Goal: Task Accomplishment & Management: Use online tool/utility

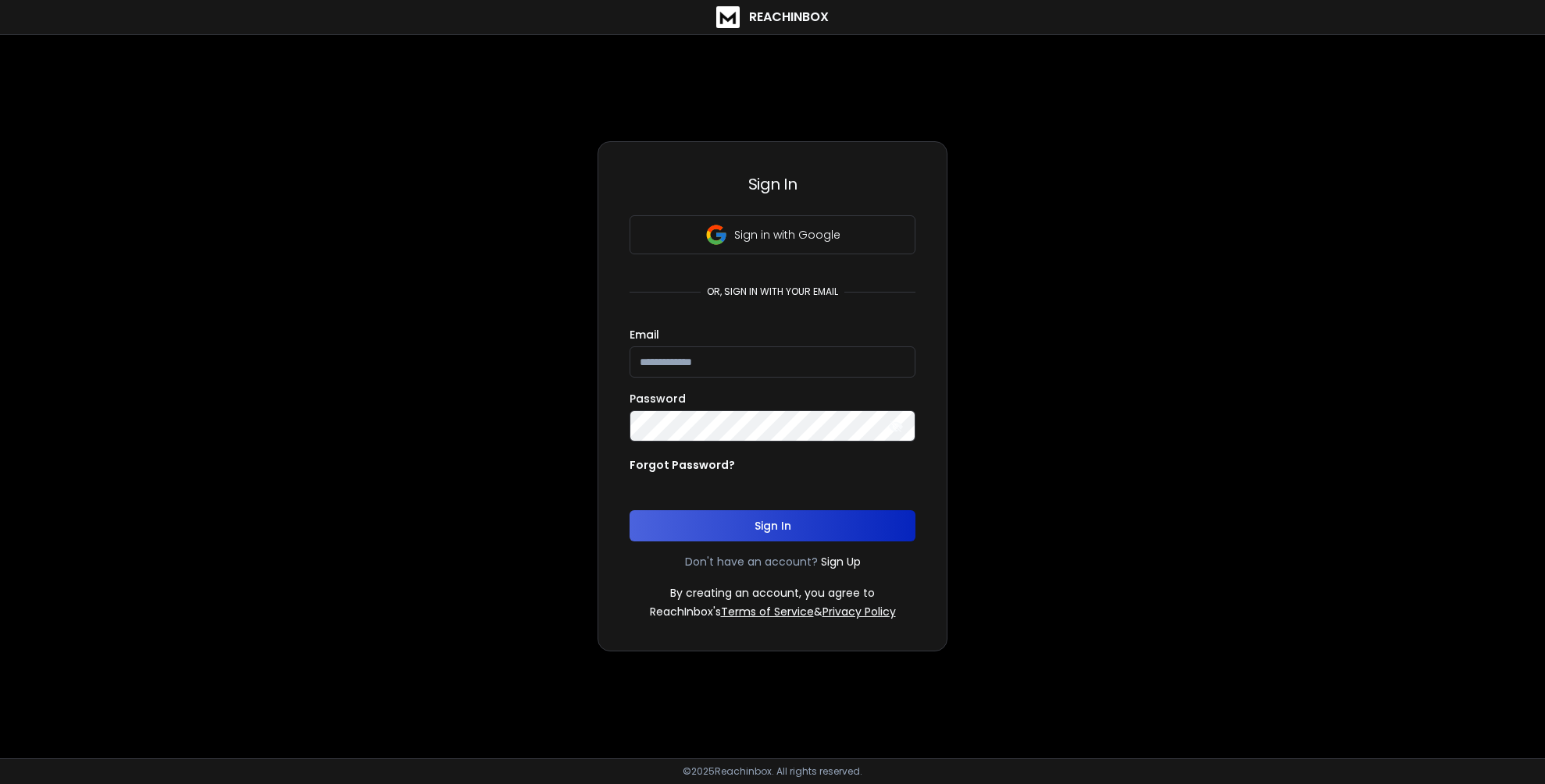
click at [694, 357] on input "email" at bounding box center [772, 362] width 286 height 31
type input "**********"
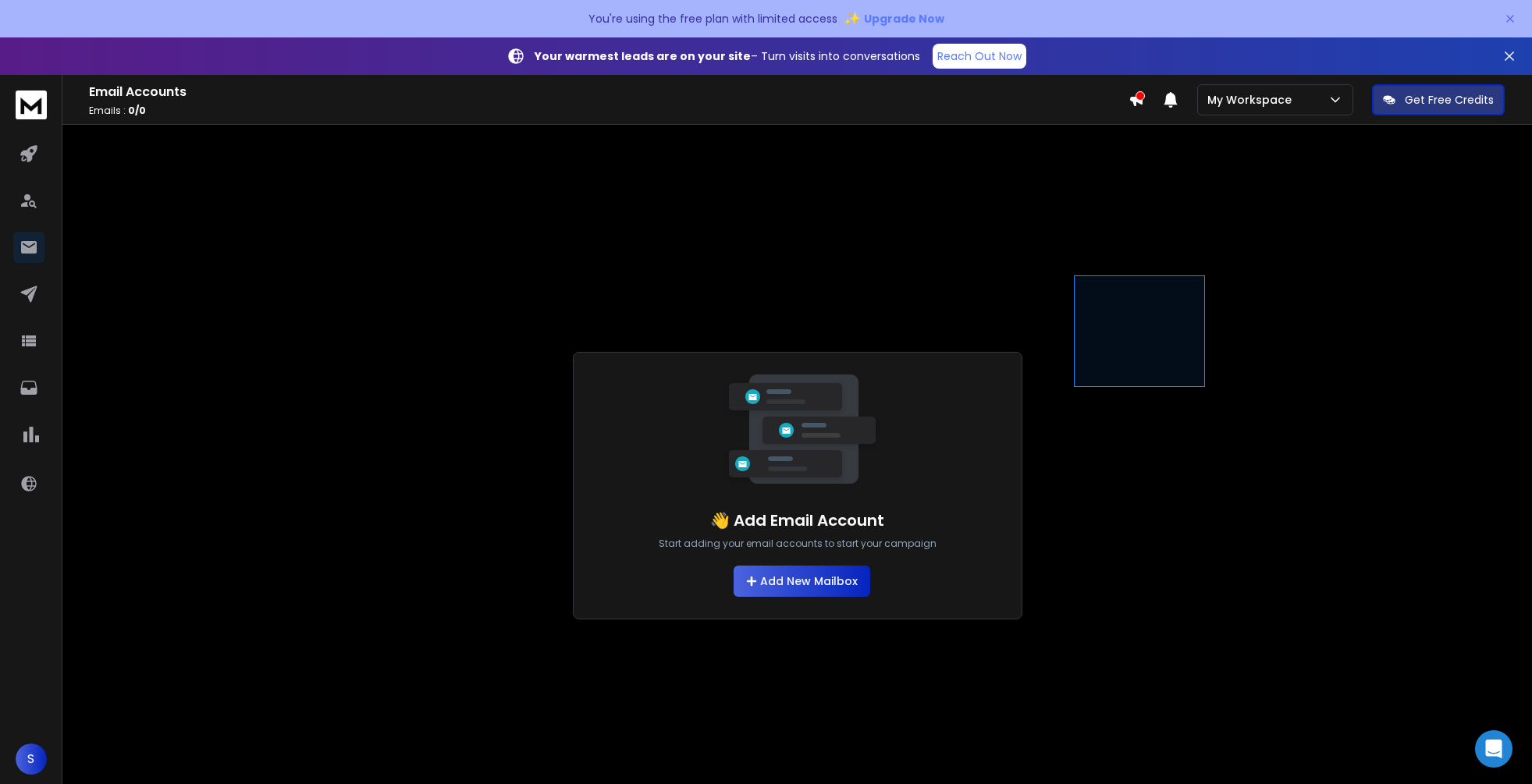
drag, startPoint x: 1074, startPoint y: 275, endPoint x: 1205, endPoint y: 387, distance: 172.4
click at [1205, 387] on div at bounding box center [766, 392] width 1532 height 784
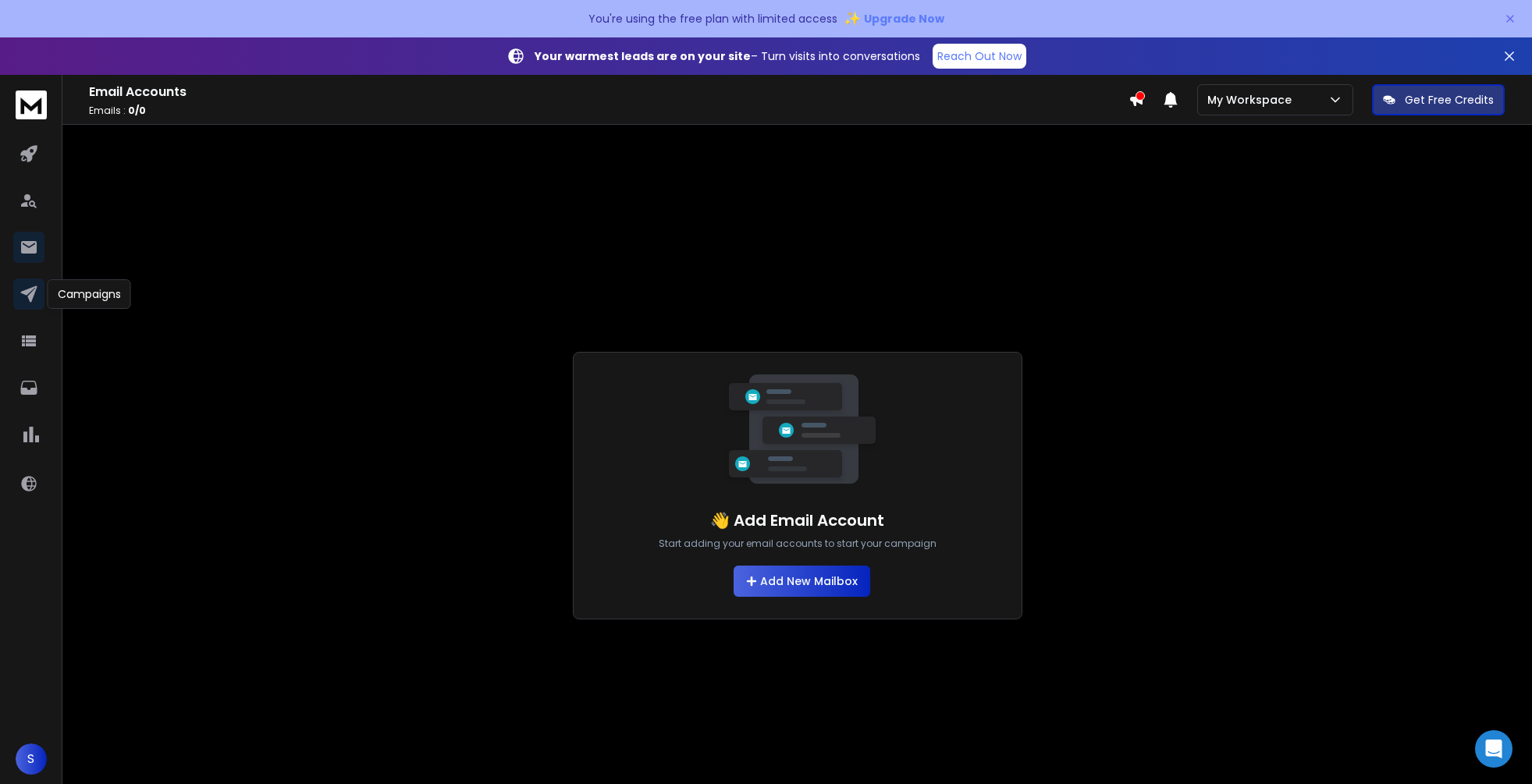
click at [32, 291] on icon at bounding box center [29, 294] width 16 height 16
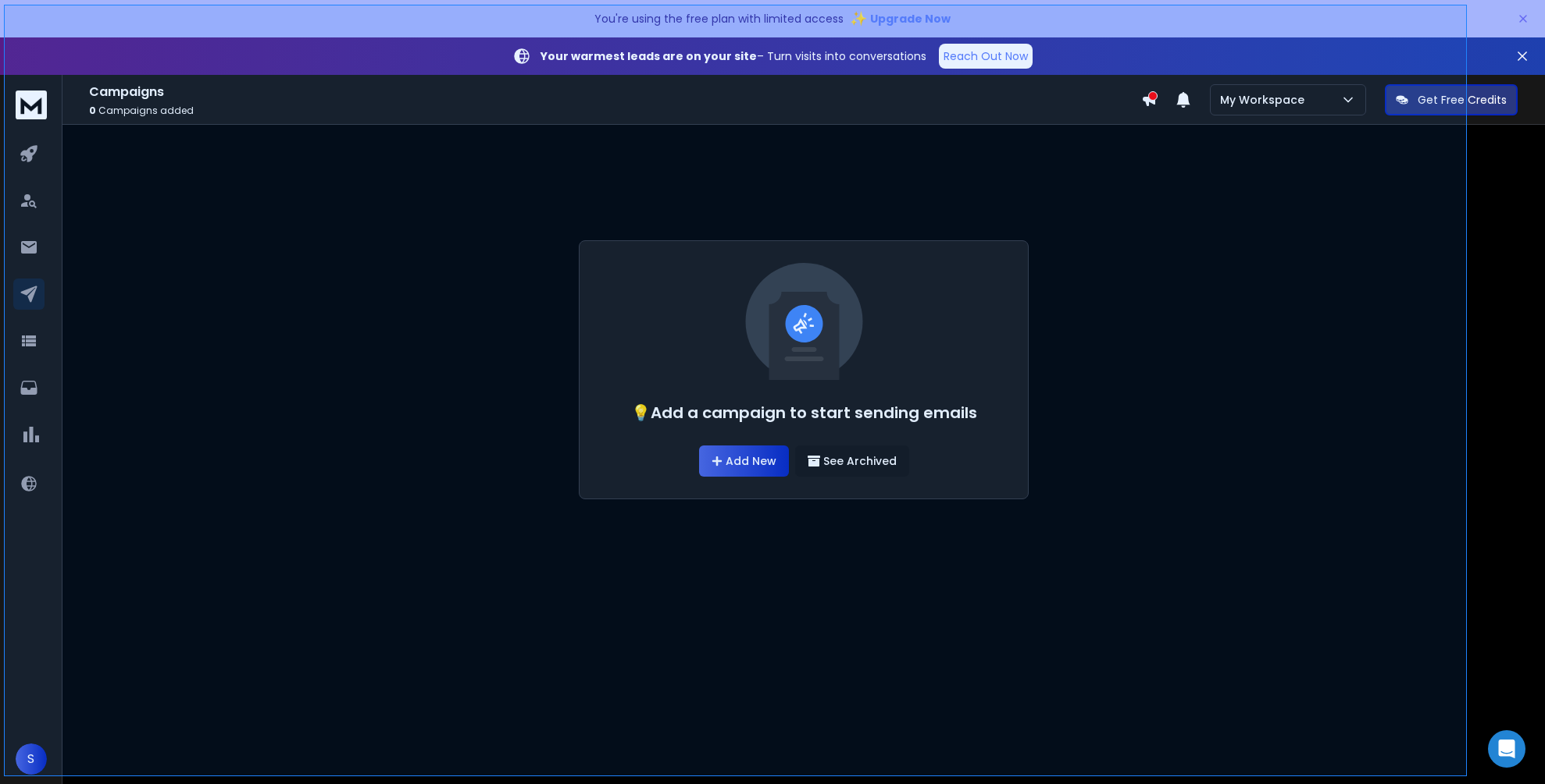
drag, startPoint x: 4, startPoint y: 5, endPoint x: 1467, endPoint y: 777, distance: 1654.2
click at [1467, 777] on div at bounding box center [772, 392] width 1545 height 784
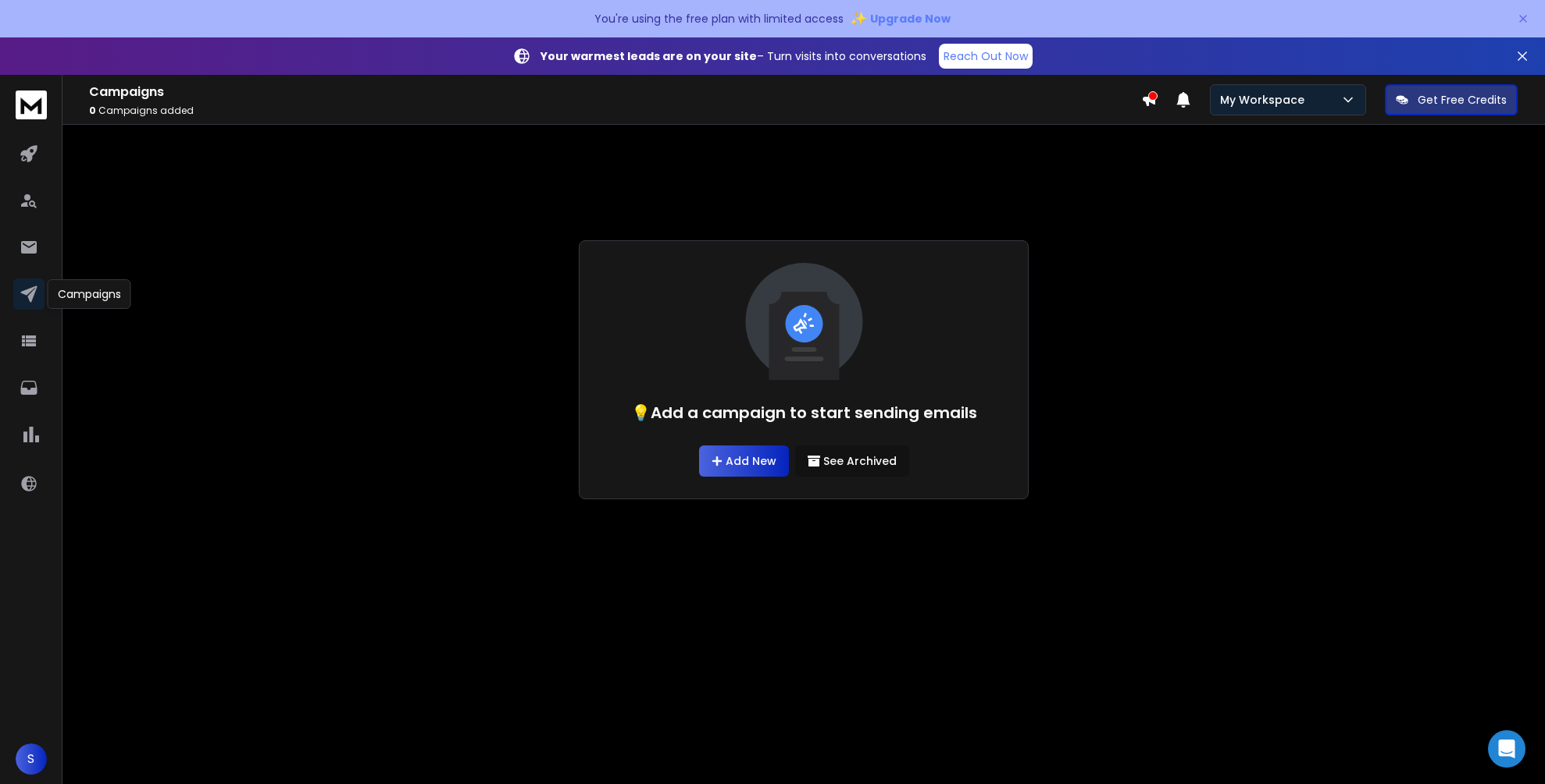
click at [1356, 105] on icon "button" at bounding box center [1348, 99] width 16 height 16
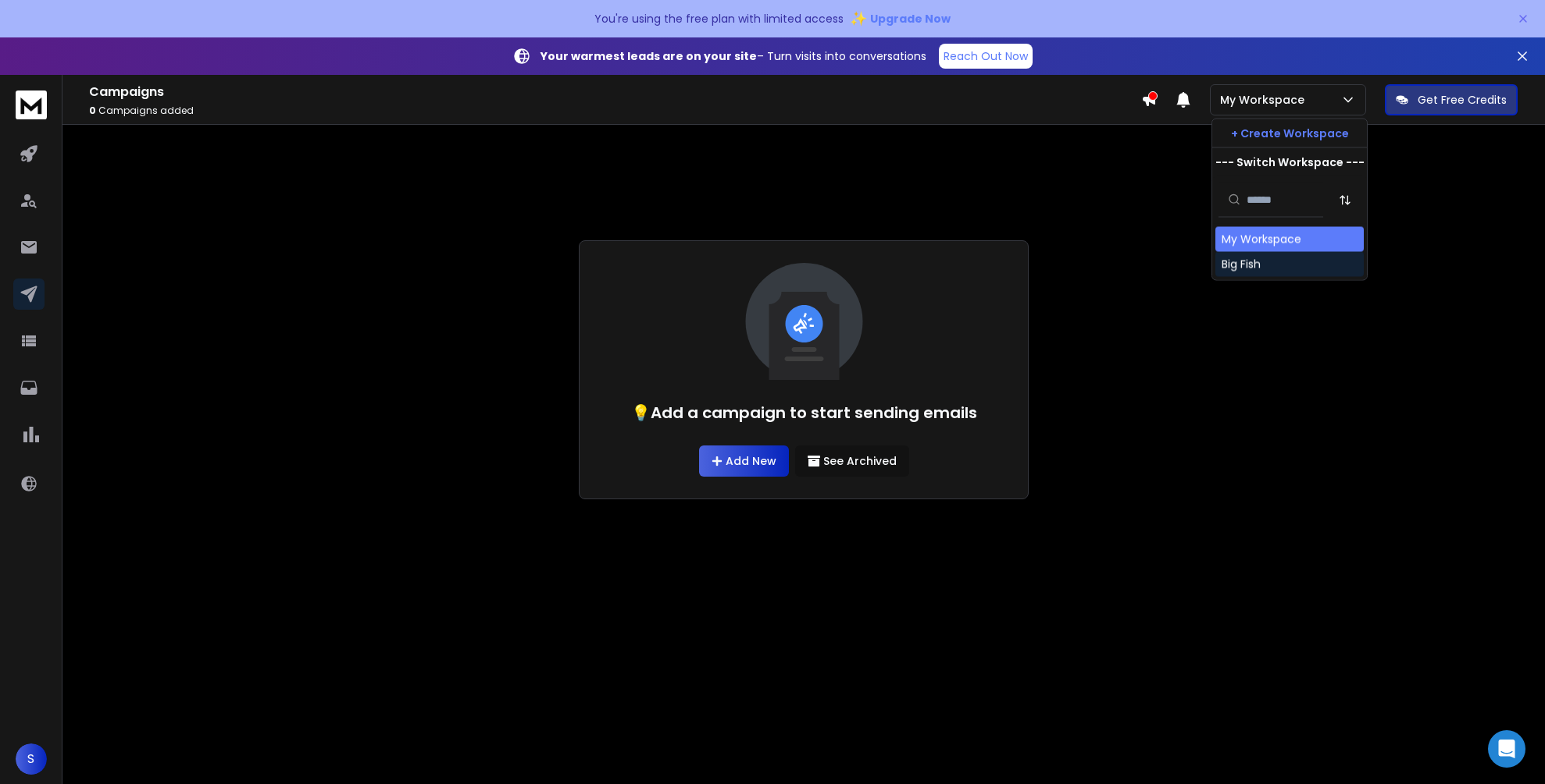
click at [1250, 271] on div "Big Fish" at bounding box center [1240, 264] width 39 height 16
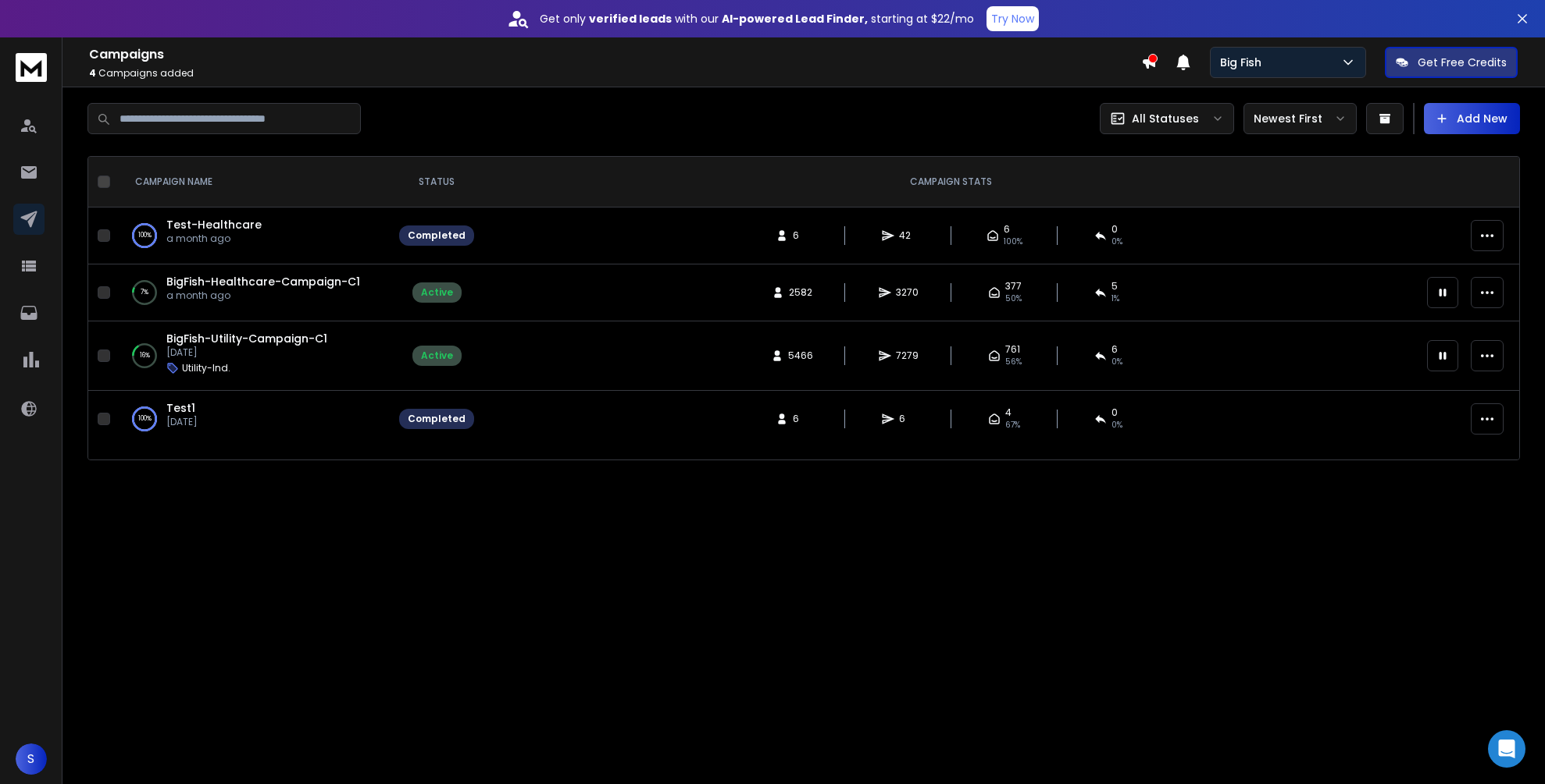
click at [1345, 66] on icon "button" at bounding box center [1348, 62] width 16 height 16
